Goal: Information Seeking & Learning: Learn about a topic

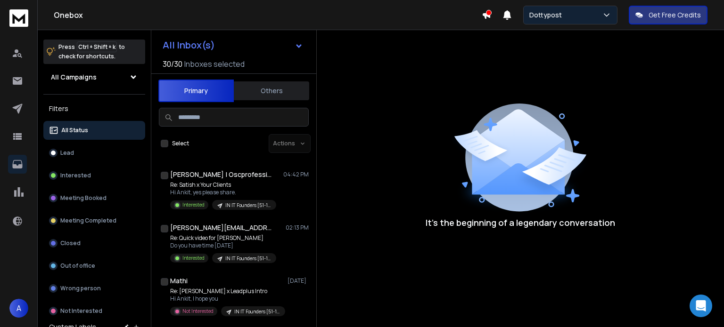
click at [556, 16] on p "Dottypost" at bounding box center [547, 14] width 36 height 9
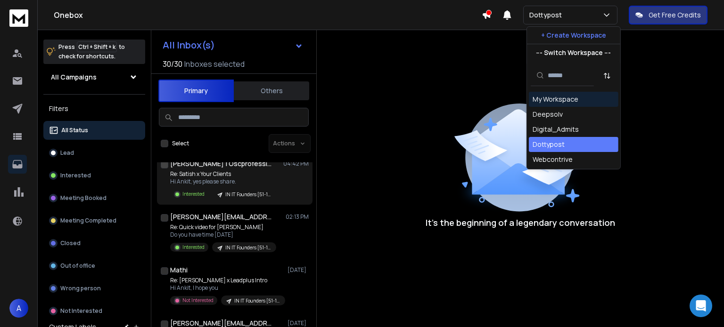
scroll to position [8, 0]
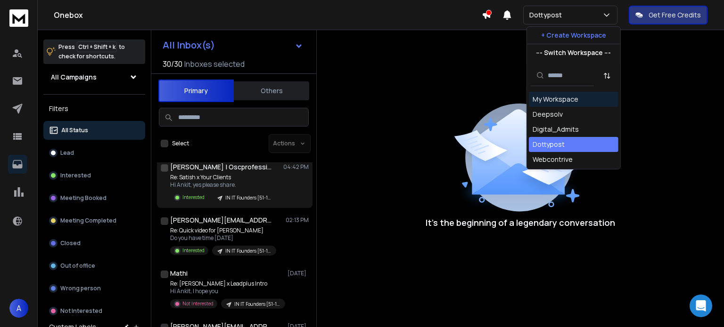
click at [272, 178] on p "Re: Satish x Your Clients" at bounding box center [223, 178] width 106 height 8
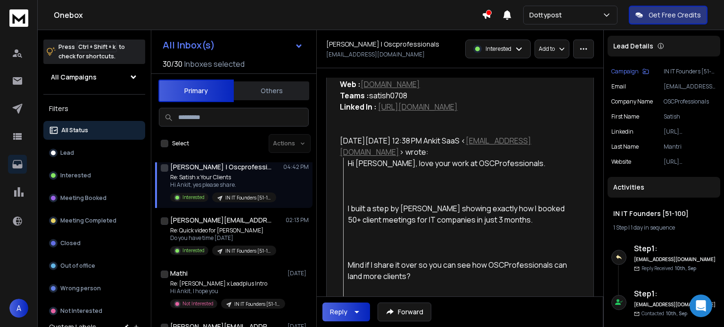
scroll to position [286, 0]
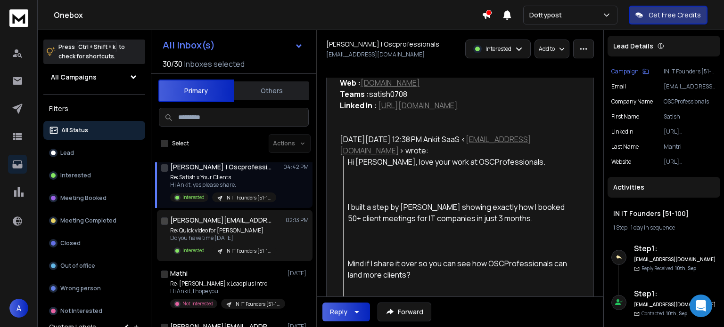
click at [219, 223] on h1 "[PERSON_NAME][EMAIL_ADDRESS][DOMAIN_NAME]" at bounding box center [222, 220] width 104 height 9
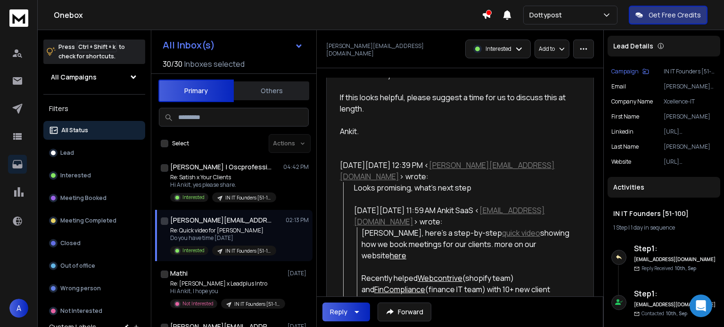
scroll to position [372, 0]
click at [426, 112] on div "If this looks helpful, please suggest a time for us to discuss this at length." at bounding box center [456, 102] width 233 height 23
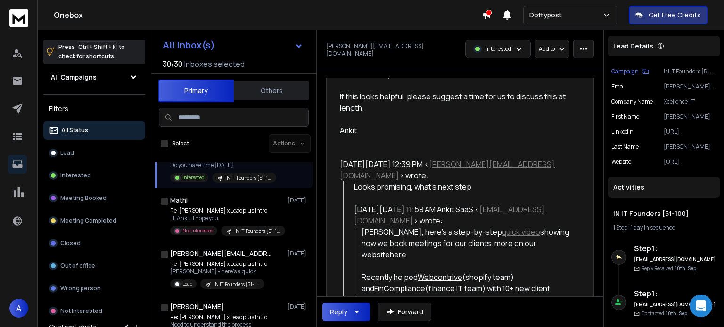
scroll to position [80, 0]
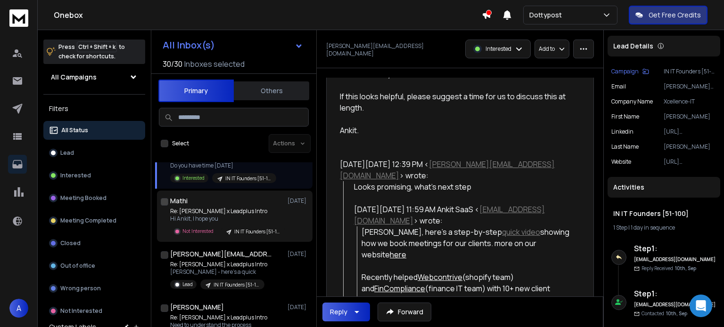
click at [254, 201] on div "Mathi 09 Sep" at bounding box center [239, 200] width 139 height 9
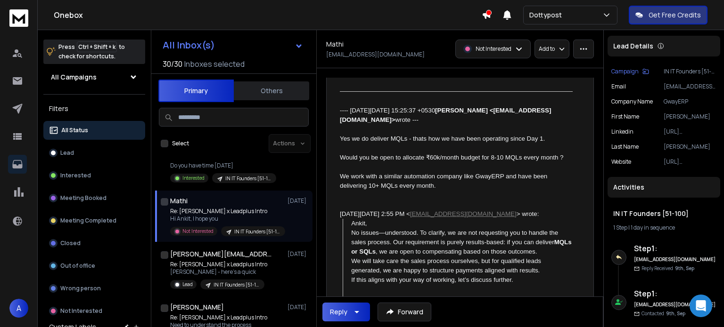
scroll to position [196, 0]
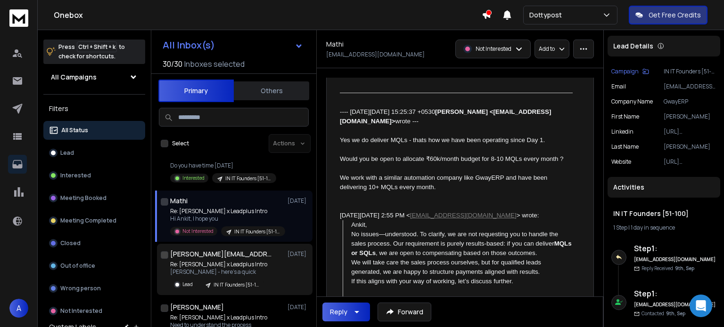
click at [245, 260] on div "devender@true-fan.in 09 Sep Re: Devender x Leadplus Intro Devender - here's a q…" at bounding box center [239, 270] width 139 height 40
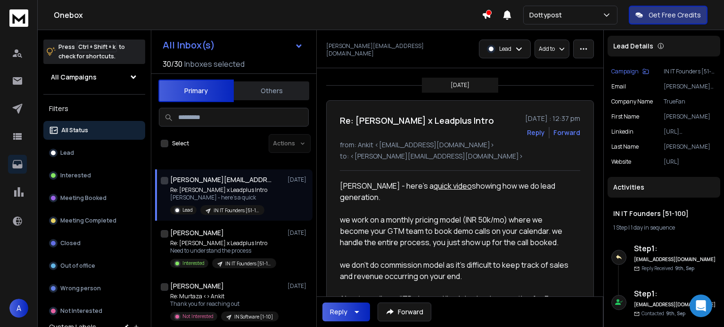
scroll to position [162, 0]
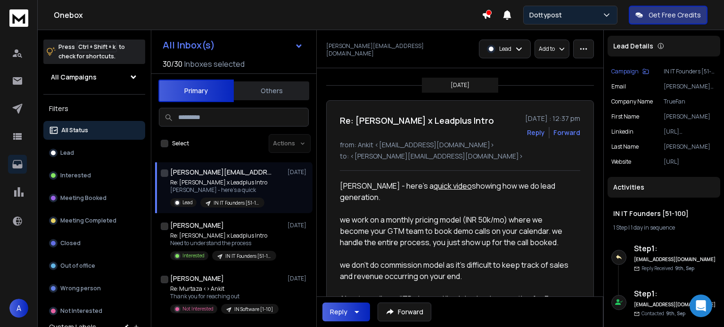
click at [547, 8] on button "Dottypost" at bounding box center [570, 15] width 94 height 19
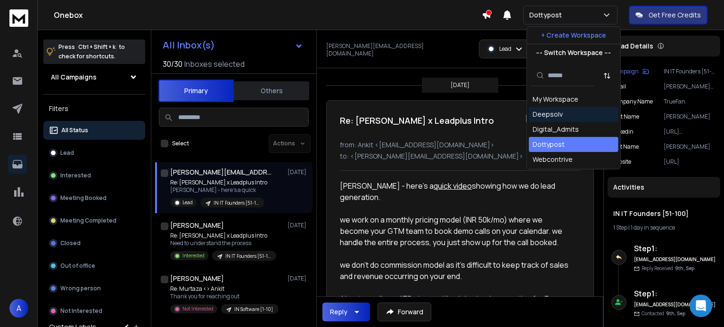
click at [555, 113] on div "Deepsolv" at bounding box center [547, 114] width 30 height 9
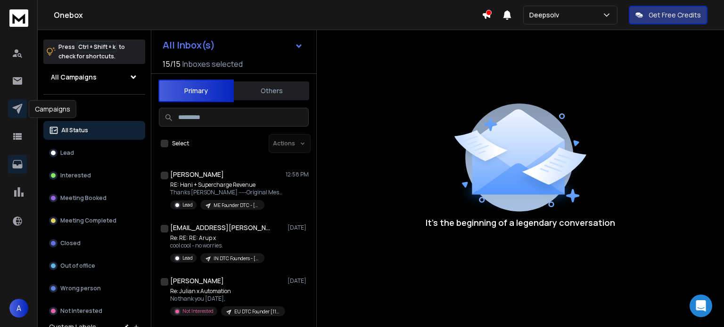
click at [12, 103] on icon at bounding box center [17, 108] width 11 height 11
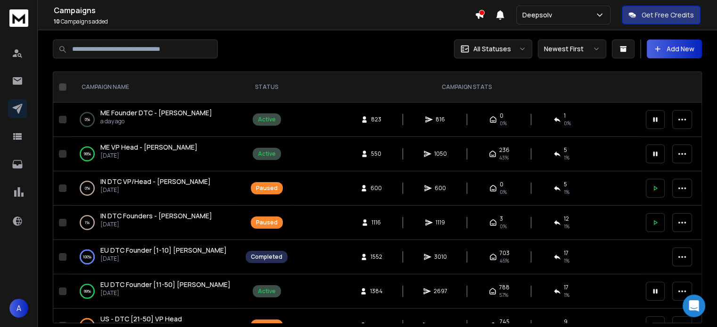
click at [170, 111] on span "ME Founder DTC - [PERSON_NAME]" at bounding box center [156, 112] width 112 height 9
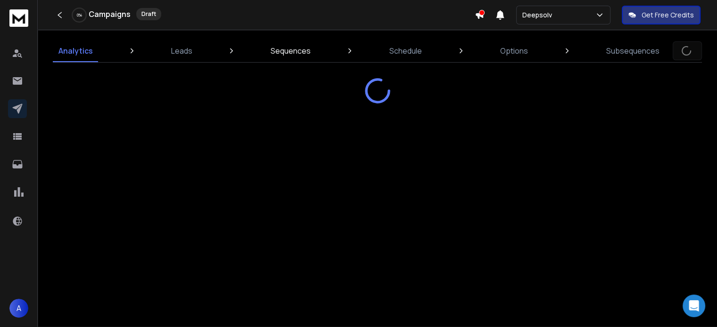
click at [284, 50] on p "Sequences" at bounding box center [290, 50] width 40 height 11
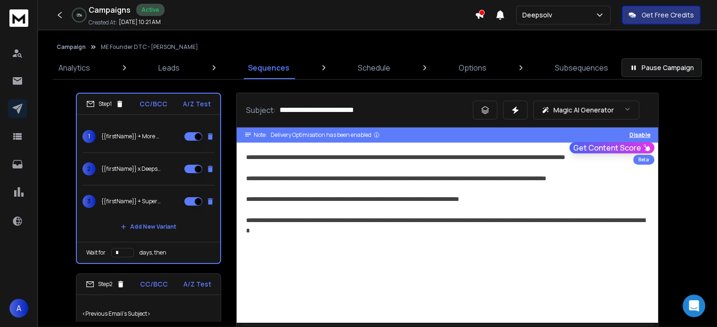
click at [121, 165] on p "{{firstName}} x Deepsolv Intro" at bounding box center [131, 169] width 60 height 8
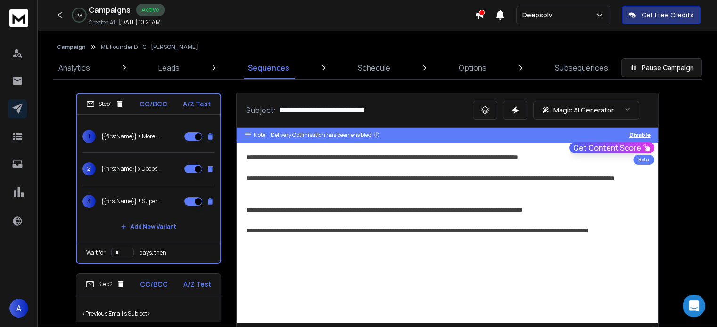
click at [117, 203] on p "{{firstName}} + Supercharge Revenue" at bounding box center [131, 202] width 60 height 8
type input "**********"
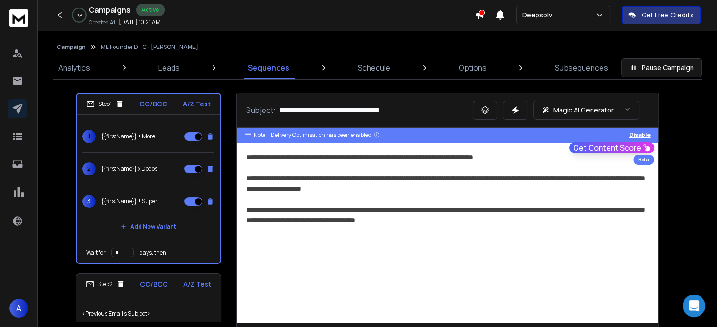
scroll to position [29, 0]
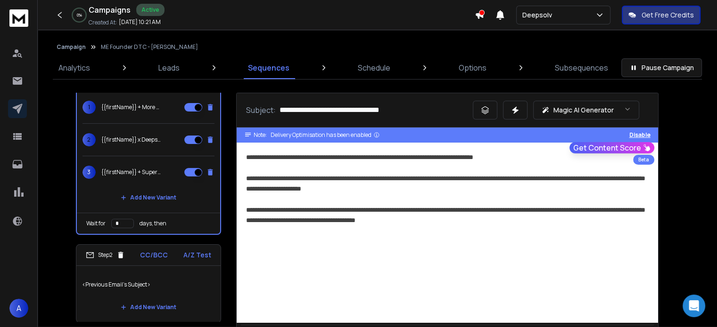
click at [119, 281] on p "<Previous Email's Subject>" at bounding box center [148, 285] width 133 height 26
